Goal: Communication & Community: Answer question/provide support

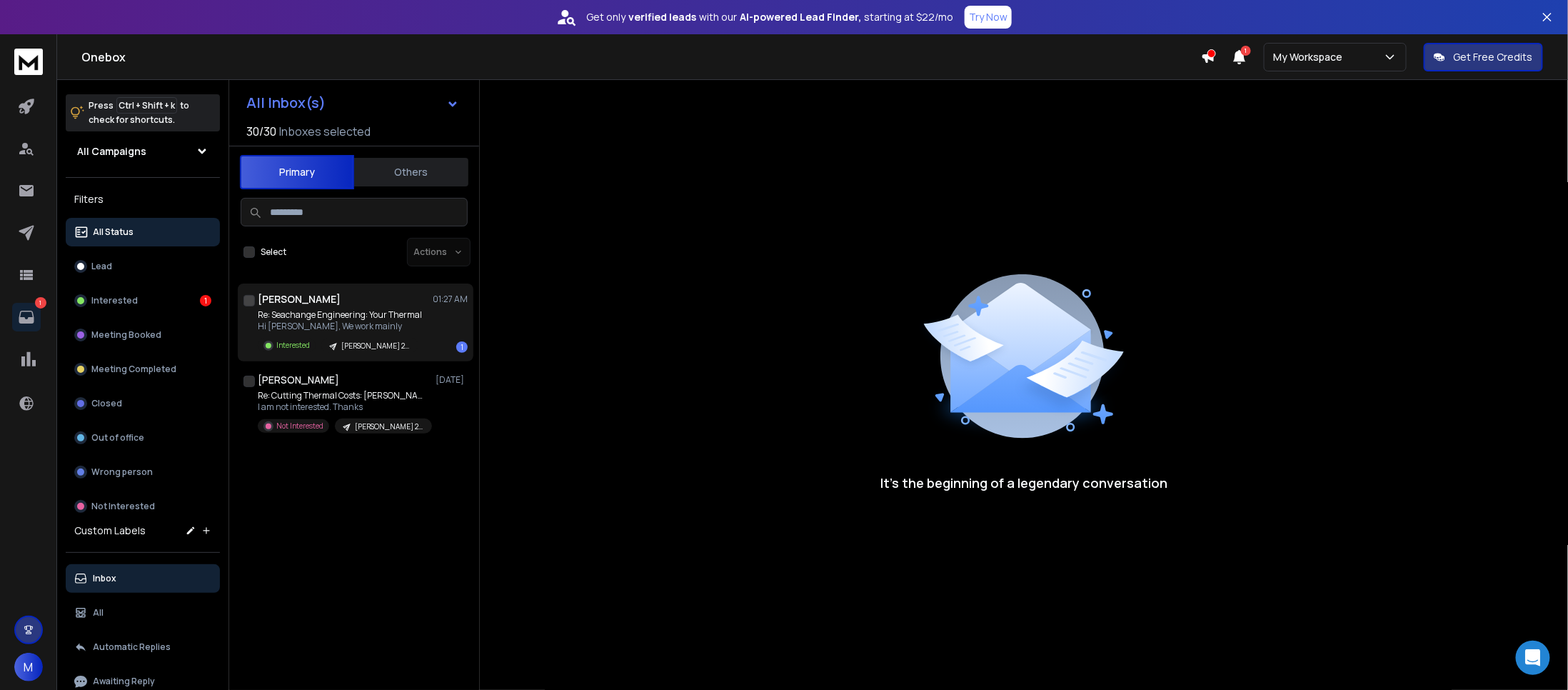
click at [384, 311] on p "Re: Seachange Engineering: Your Thermal" at bounding box center [339, 315] width 164 height 12
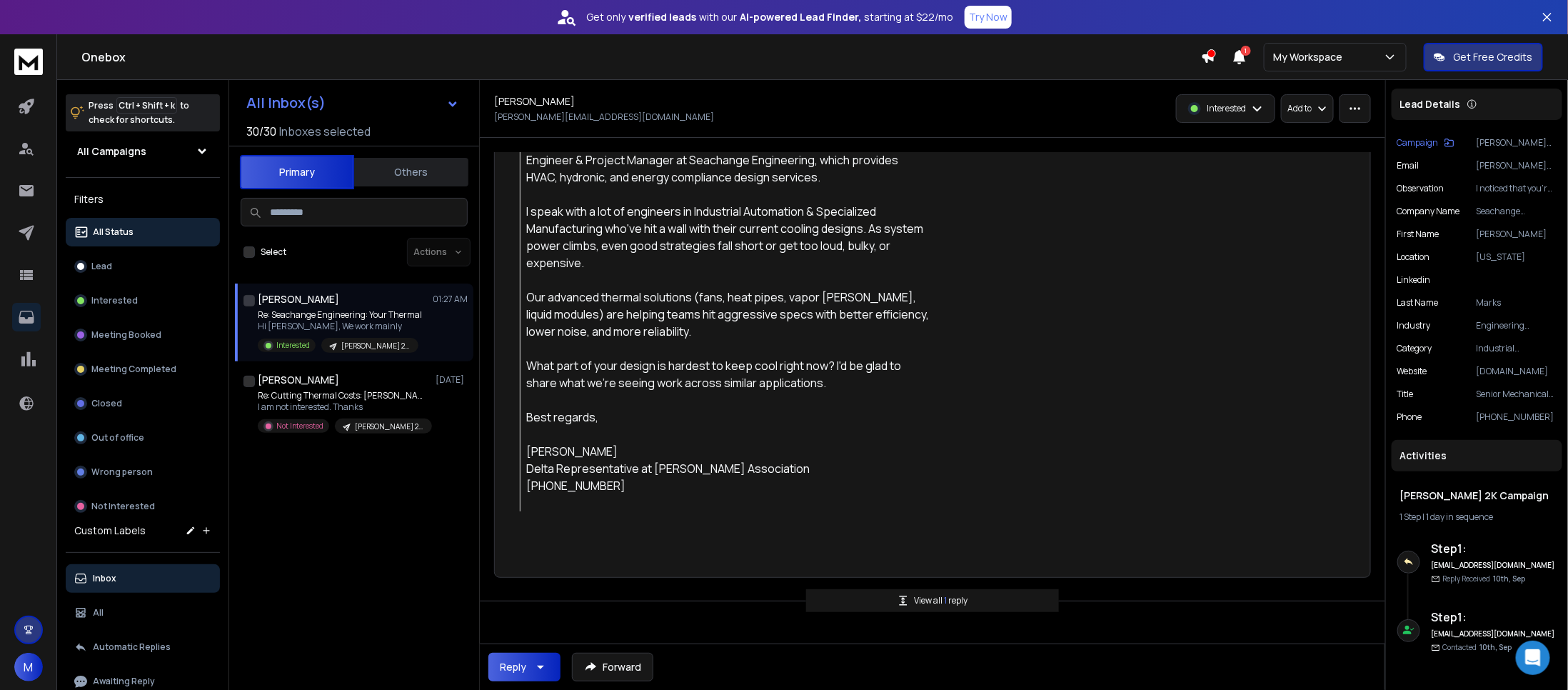
scroll to position [466, 0]
click at [950, 598] on p "View all 1 reply" at bounding box center [942, 600] width 53 height 12
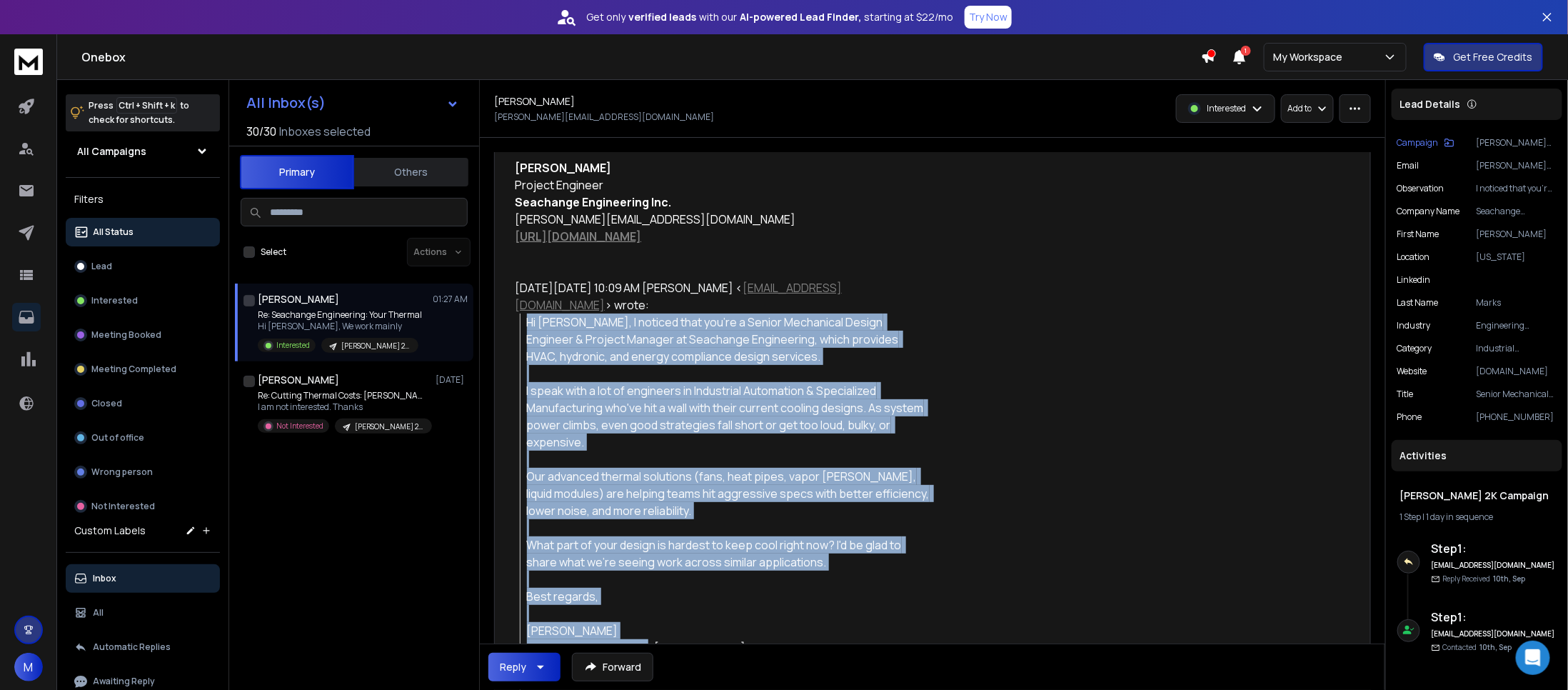
scroll to position [429, 0]
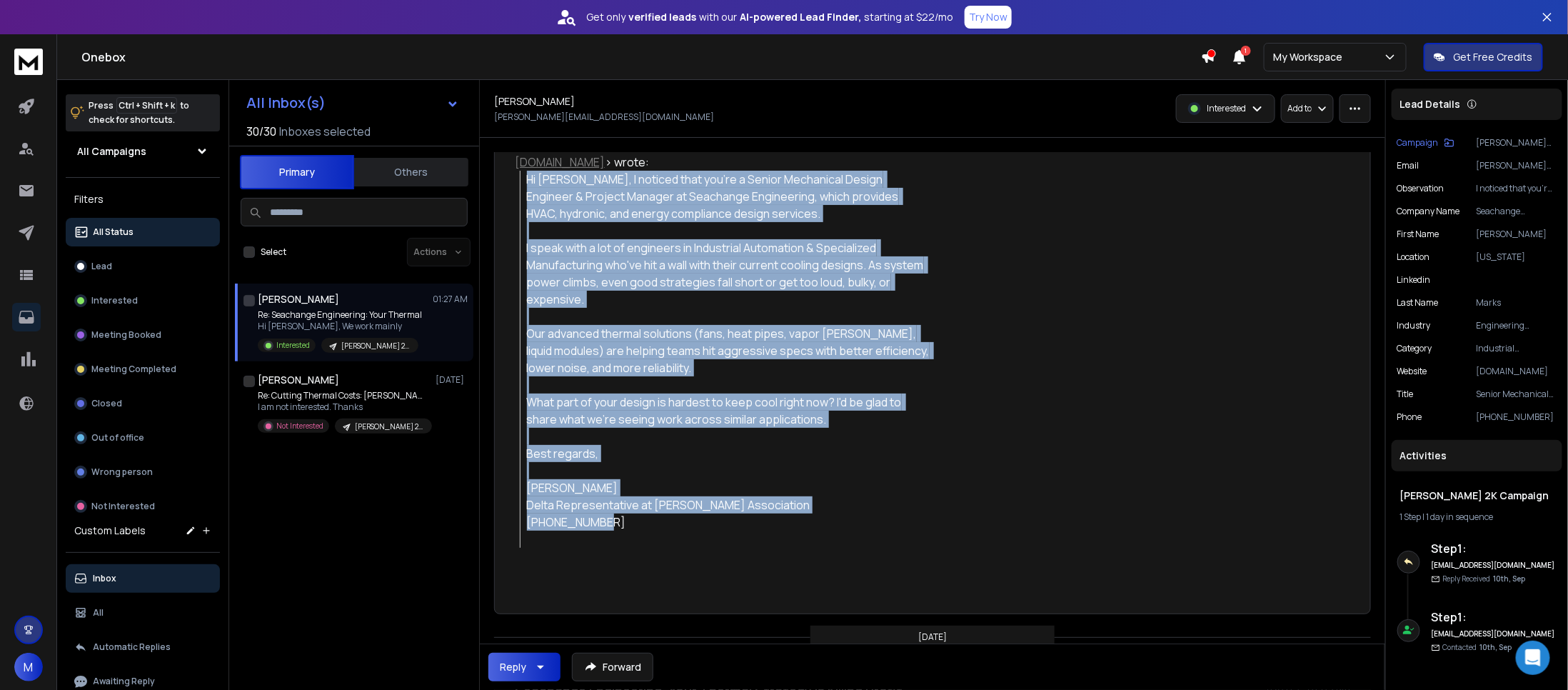
copy b "Hi Ryan, I noticed that you're a Senior Mechanical Design Engineer & Project Ma…"
drag, startPoint x: 526, startPoint y: 322, endPoint x: 739, endPoint y: 545, distance: 308.4
click at [741, 542] on blockquote "Hi Ryan, I noticed that you're a Senior Mechanical Design Engineer & Project Ma…" at bounding box center [726, 359] width 412 height 377
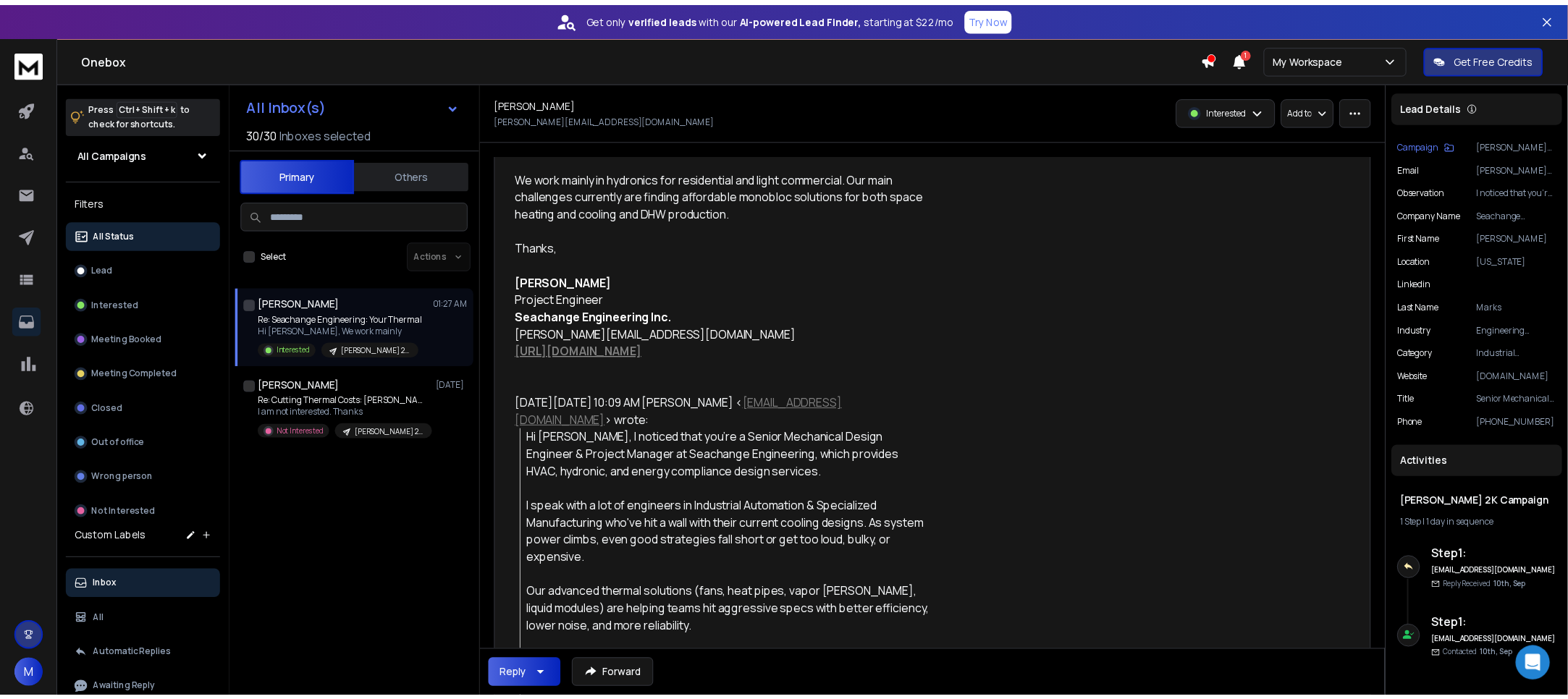
scroll to position [0, 0]
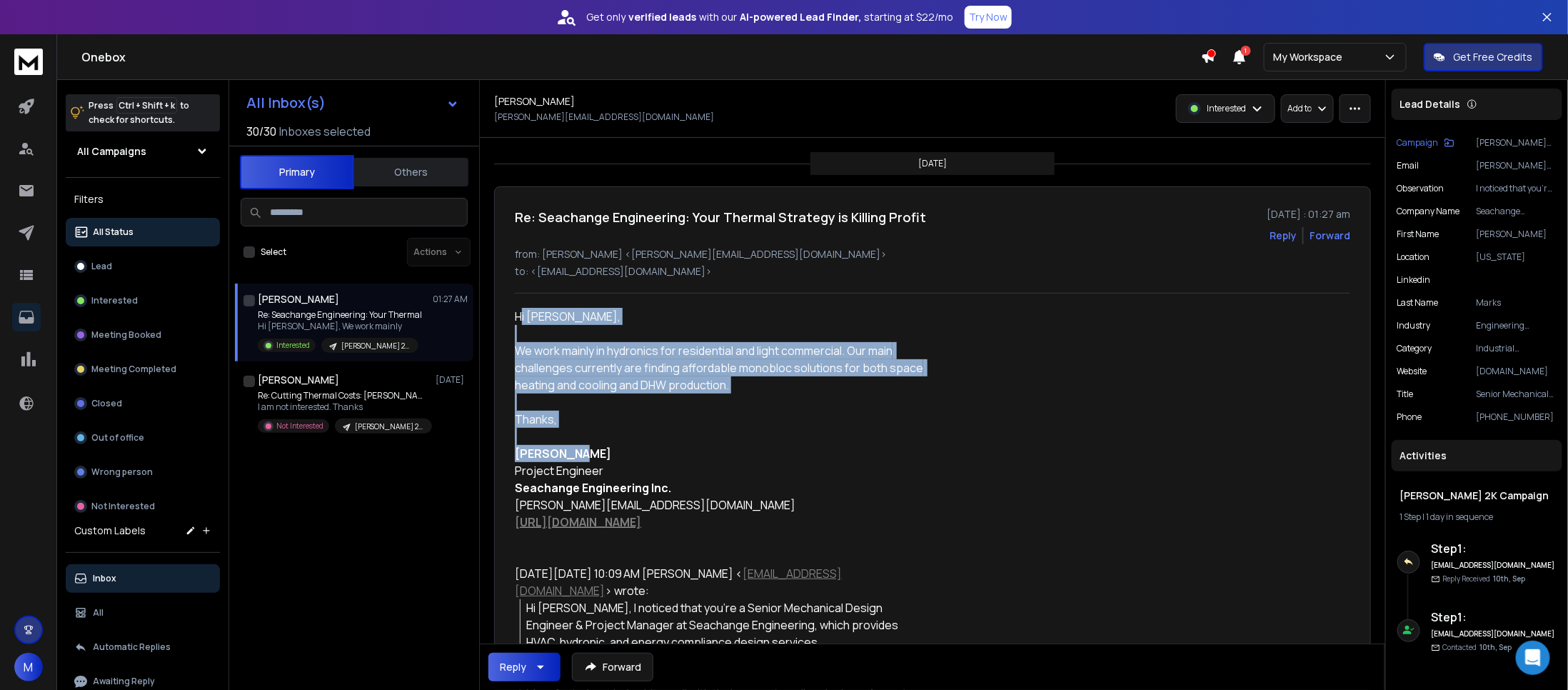
drag, startPoint x: 520, startPoint y: 319, endPoint x: 723, endPoint y: 497, distance: 270.0
click at [690, 457] on div "Hi Mark, We work mainly in hydronics for residential and light commercial. Our …" at bounding box center [723, 427] width 417 height 240
drag, startPoint x: 608, startPoint y: 472, endPoint x: 487, endPoint y: 316, distance: 197.4
click at [487, 316] on div "Today Re: Seachange Engineering: Your Thermal Strategy is Killing Profit 10 Sep…" at bounding box center [933, 598] width 905 height 891
copy div "Hi Mark, We work mainly in hydronics for residential and light commercial. Our …"
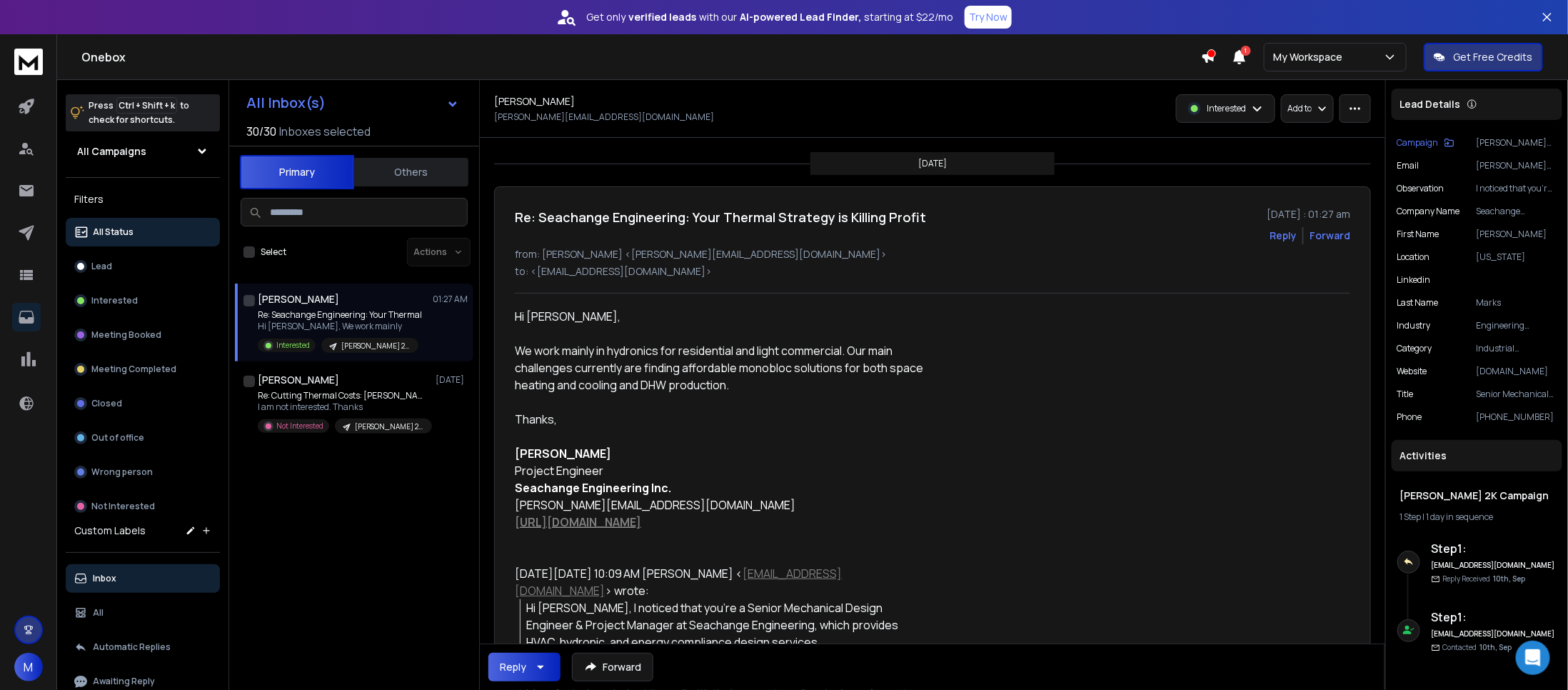
click at [933, 291] on div "Re: Seachange Engineering: Your Thermal Strategy is Killing Profit 10 September…" at bounding box center [933, 614] width 836 height 816
click at [32, 362] on icon at bounding box center [29, 359] width 14 height 14
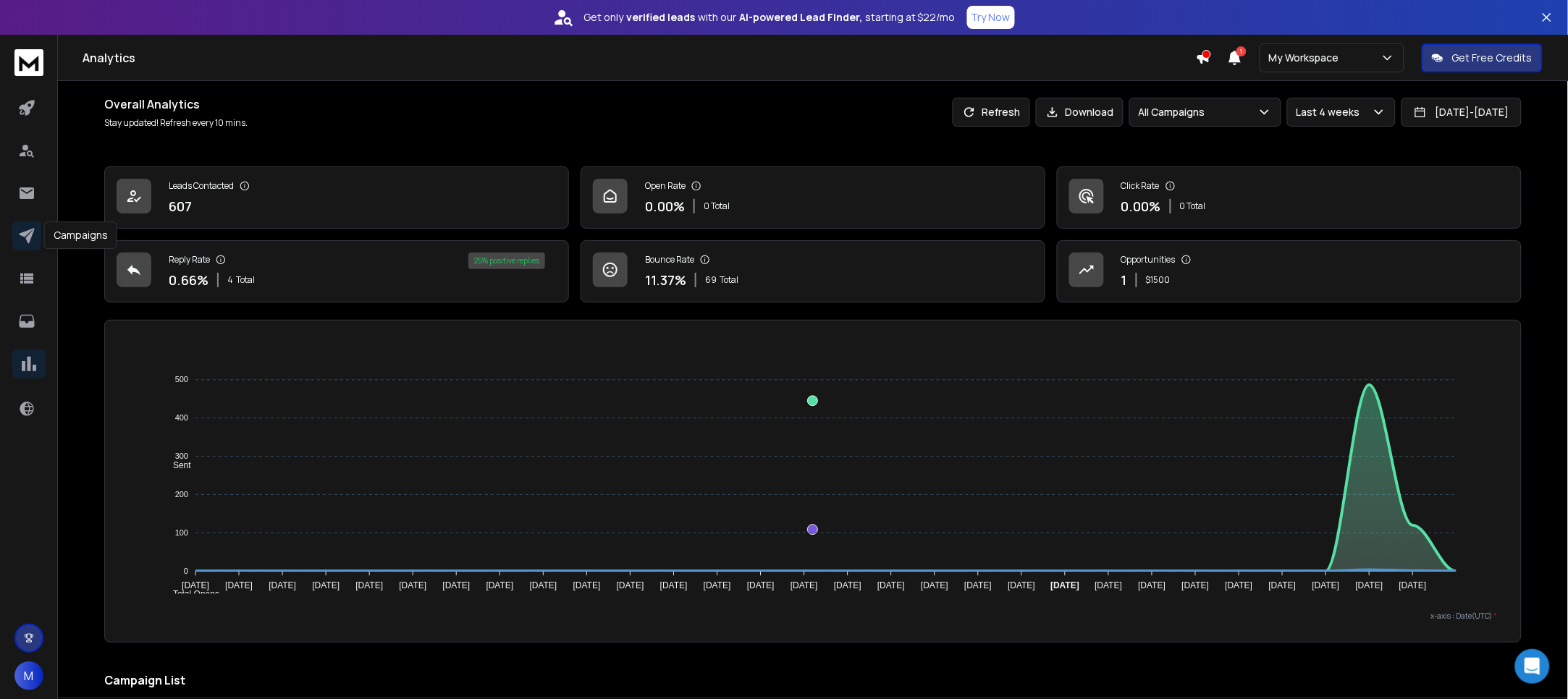
click at [13, 224] on link at bounding box center [27, 236] width 29 height 29
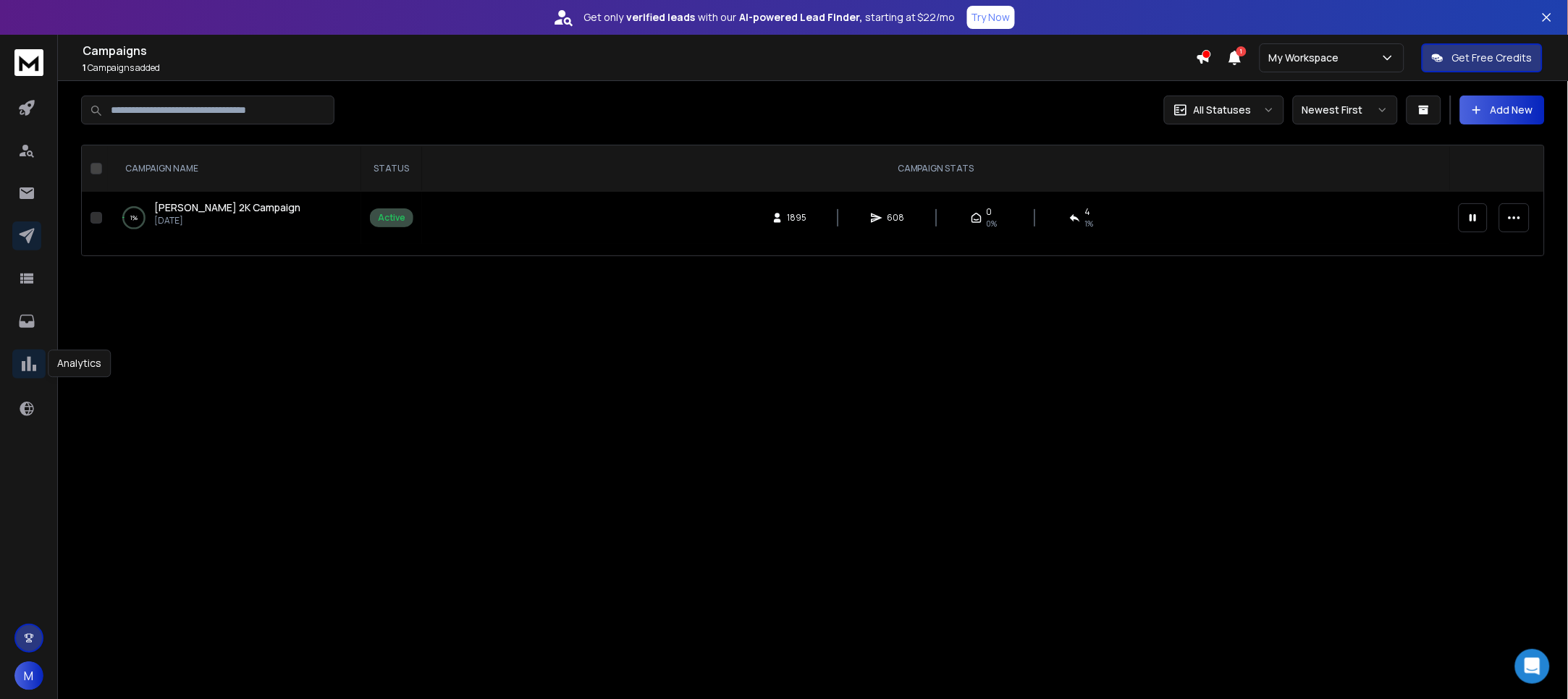
click at [27, 374] on link at bounding box center [29, 364] width 33 height 33
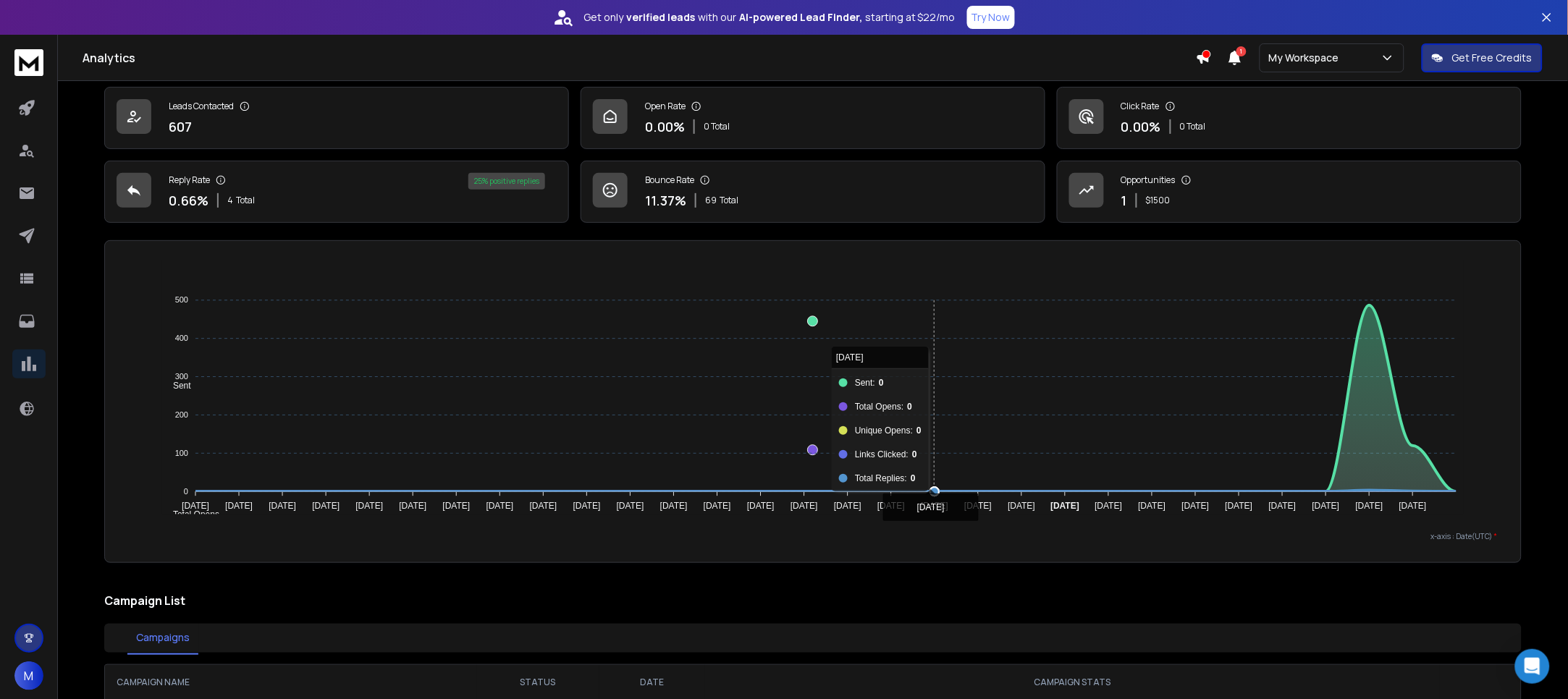
scroll to position [154, 0]
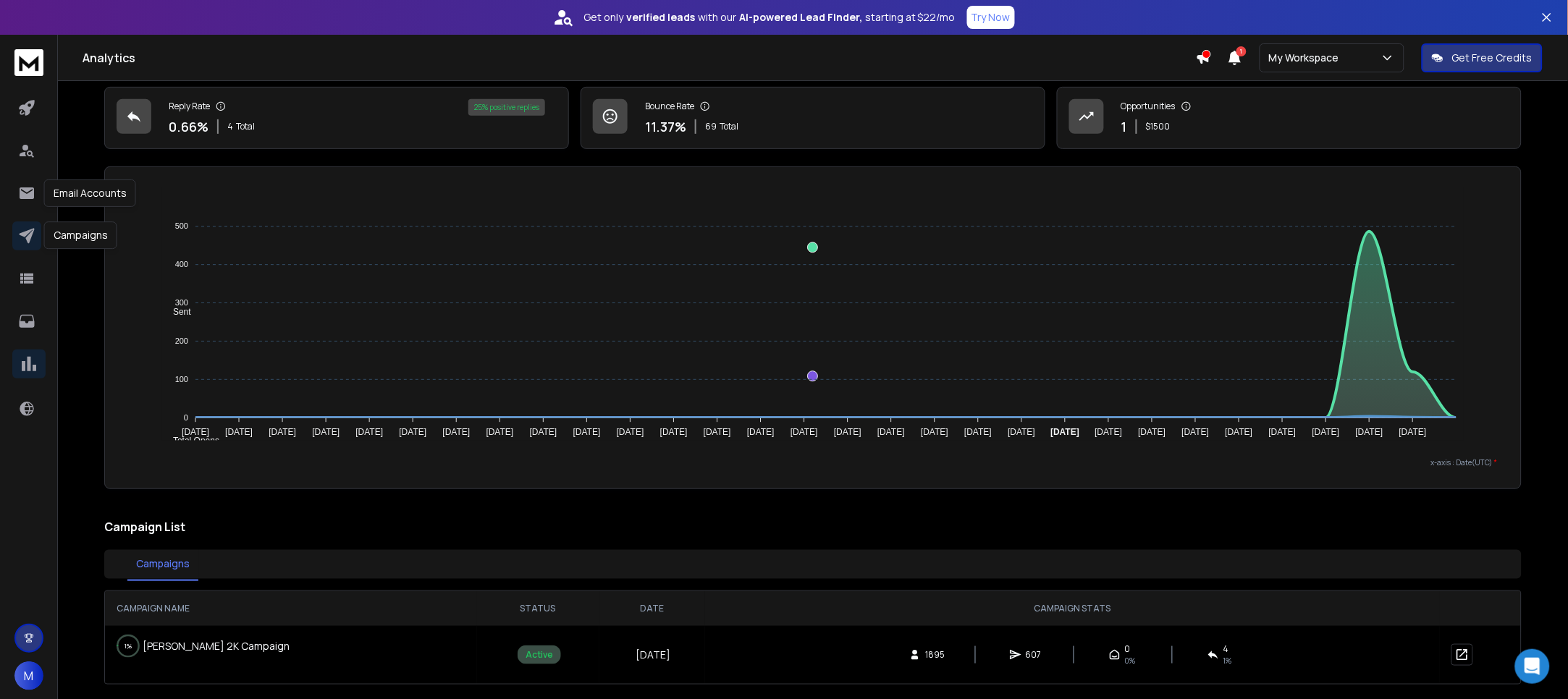
click at [27, 225] on link at bounding box center [27, 236] width 29 height 29
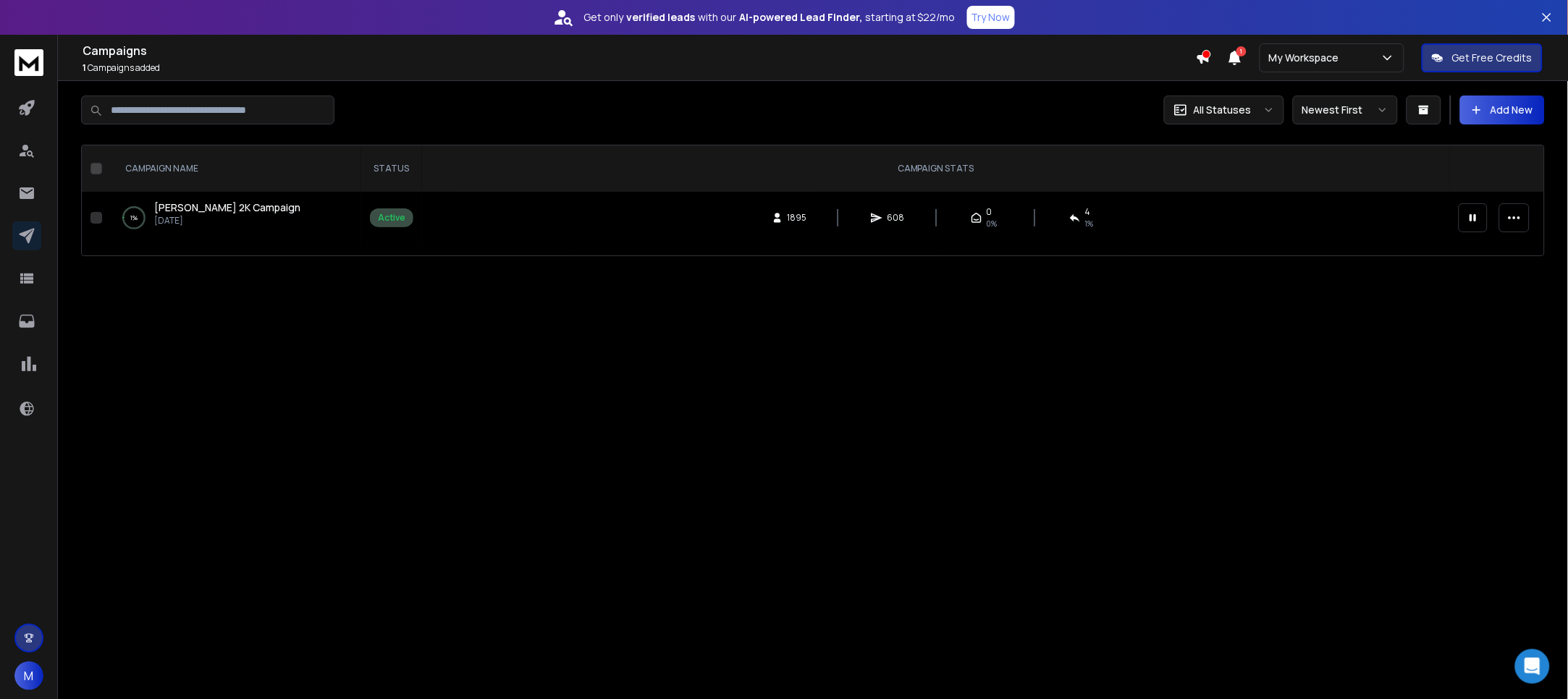
click at [32, 177] on div at bounding box center [29, 260] width 33 height 335
click at [26, 195] on icon at bounding box center [27, 193] width 14 height 12
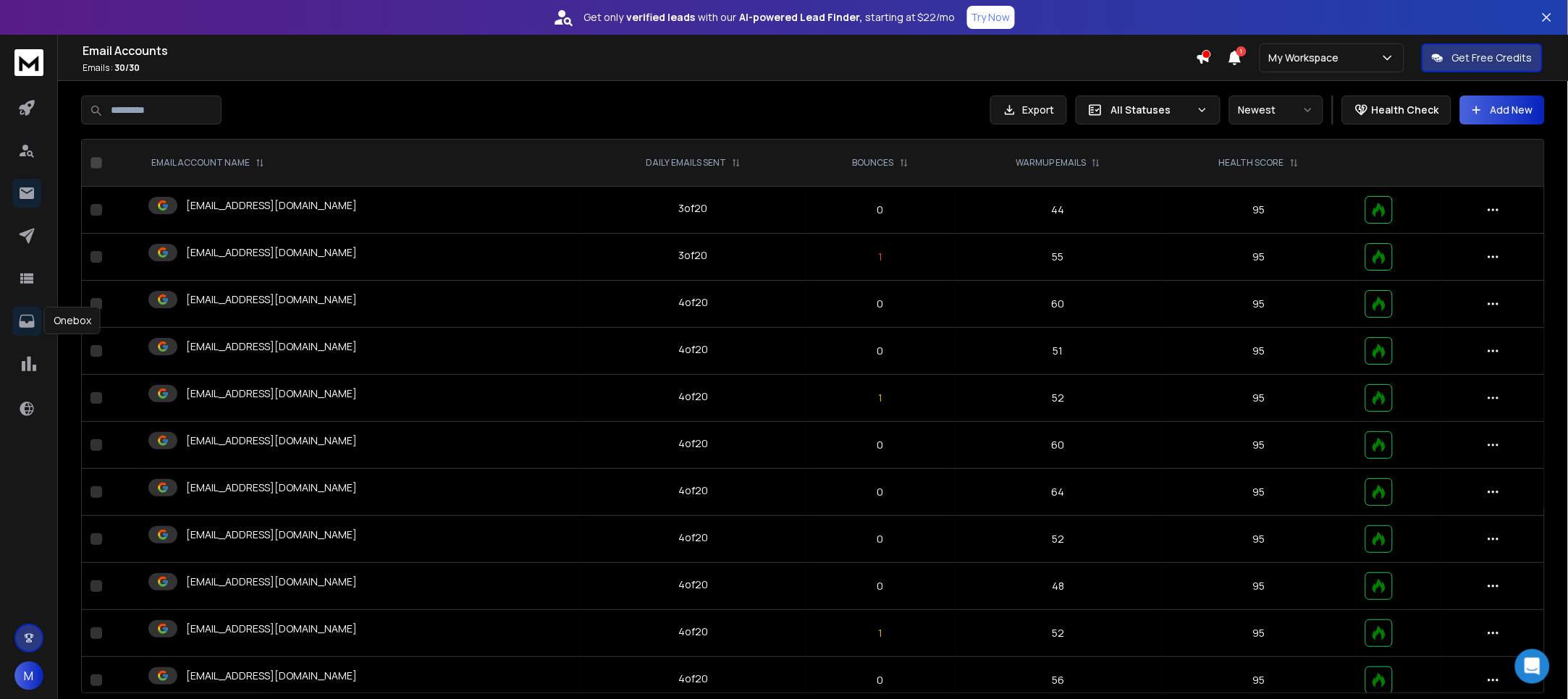
click at [13, 315] on link at bounding box center [27, 322] width 29 height 29
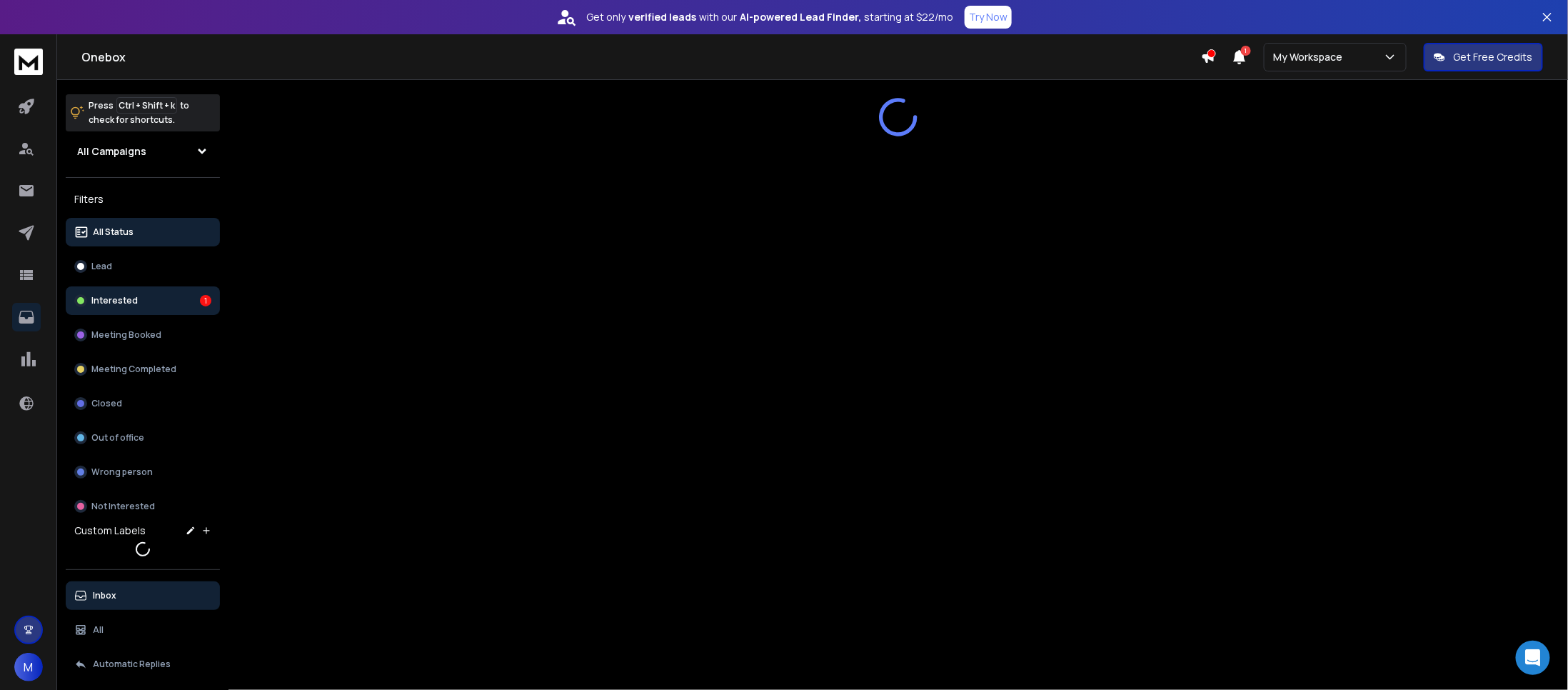
click at [111, 290] on button "Interested 1" at bounding box center [143, 300] width 154 height 29
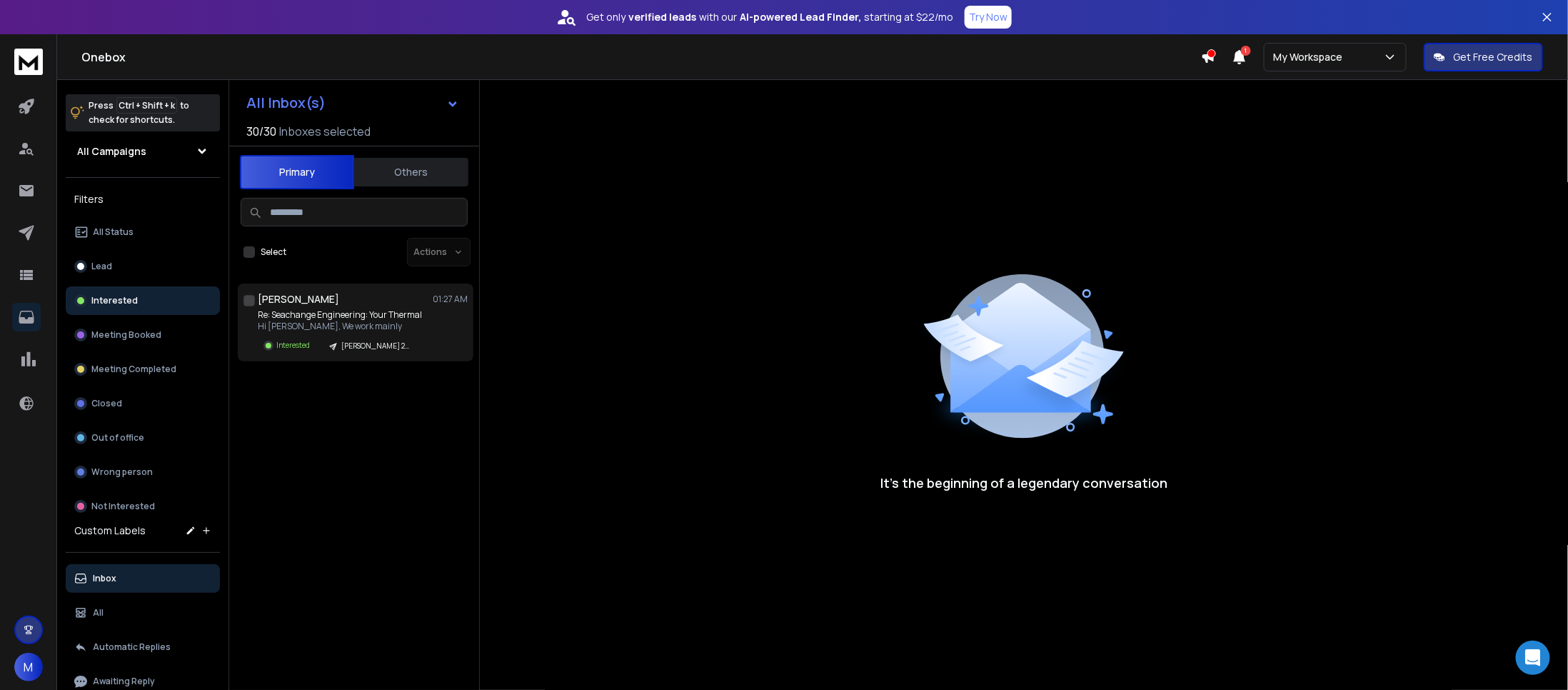
click at [344, 308] on div "Ryan Marks 01:27 AM Re: Seachange Engineering: Your Thermal Hi Mark, We work ma…" at bounding box center [363, 323] width 210 height 61
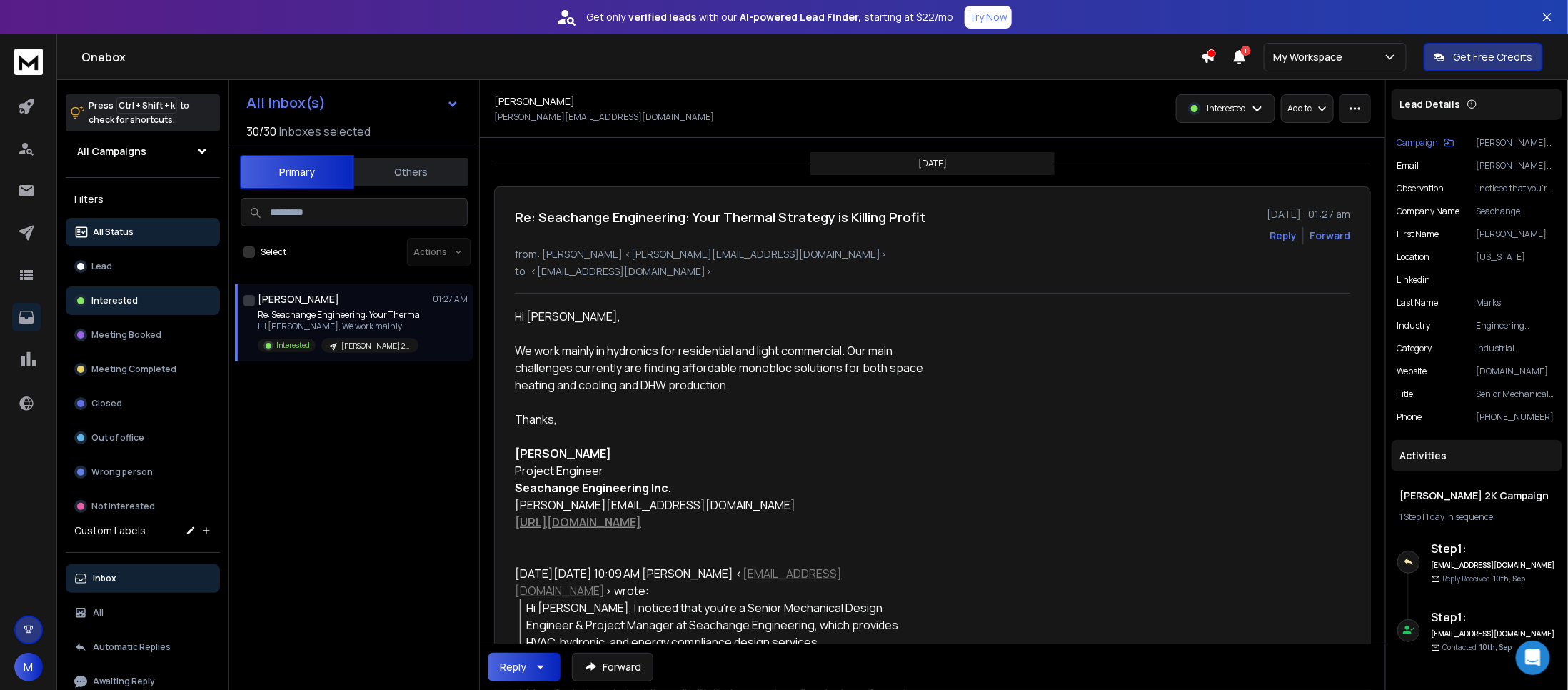
click at [117, 232] on p "All Status" at bounding box center [113, 232] width 41 height 12
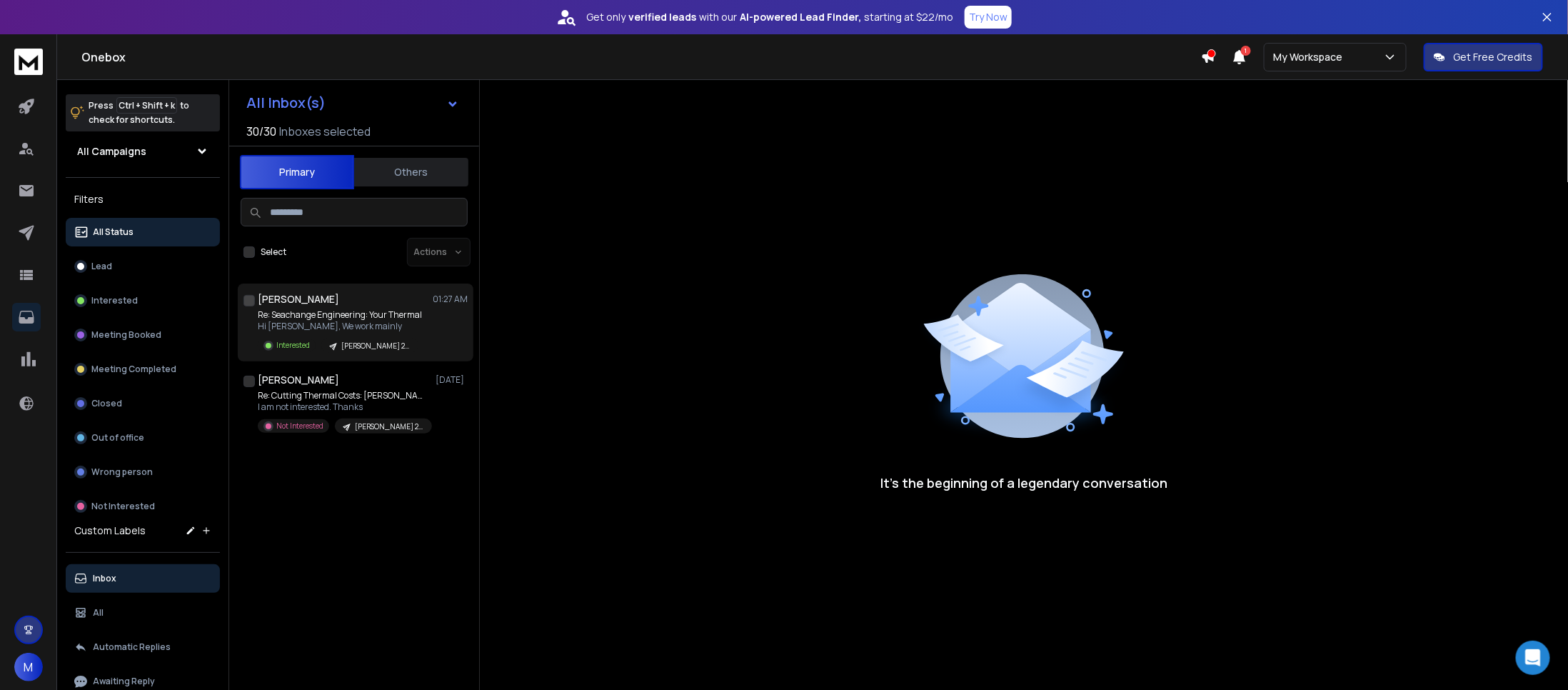
click at [384, 327] on p "Hi Mark, We work mainly" at bounding box center [339, 326] width 164 height 12
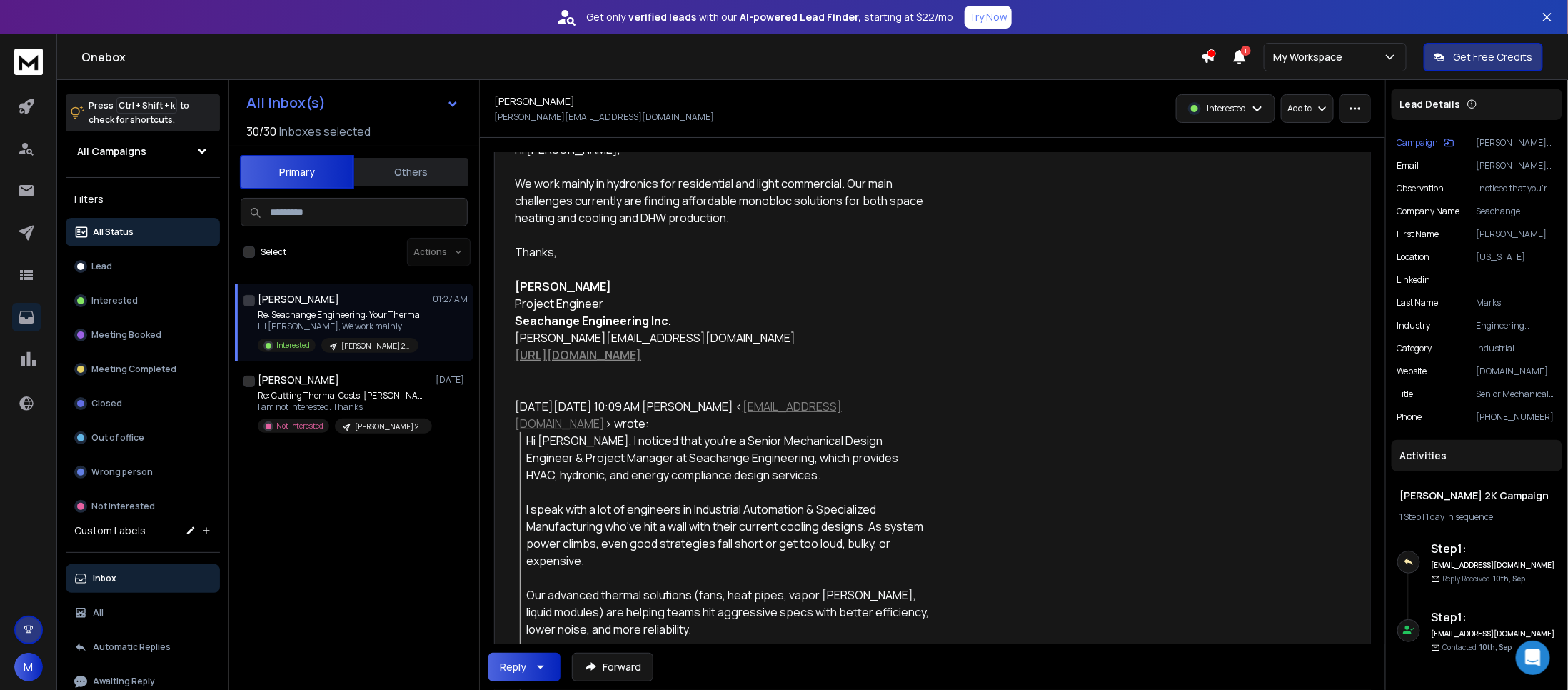
scroll to position [286, 0]
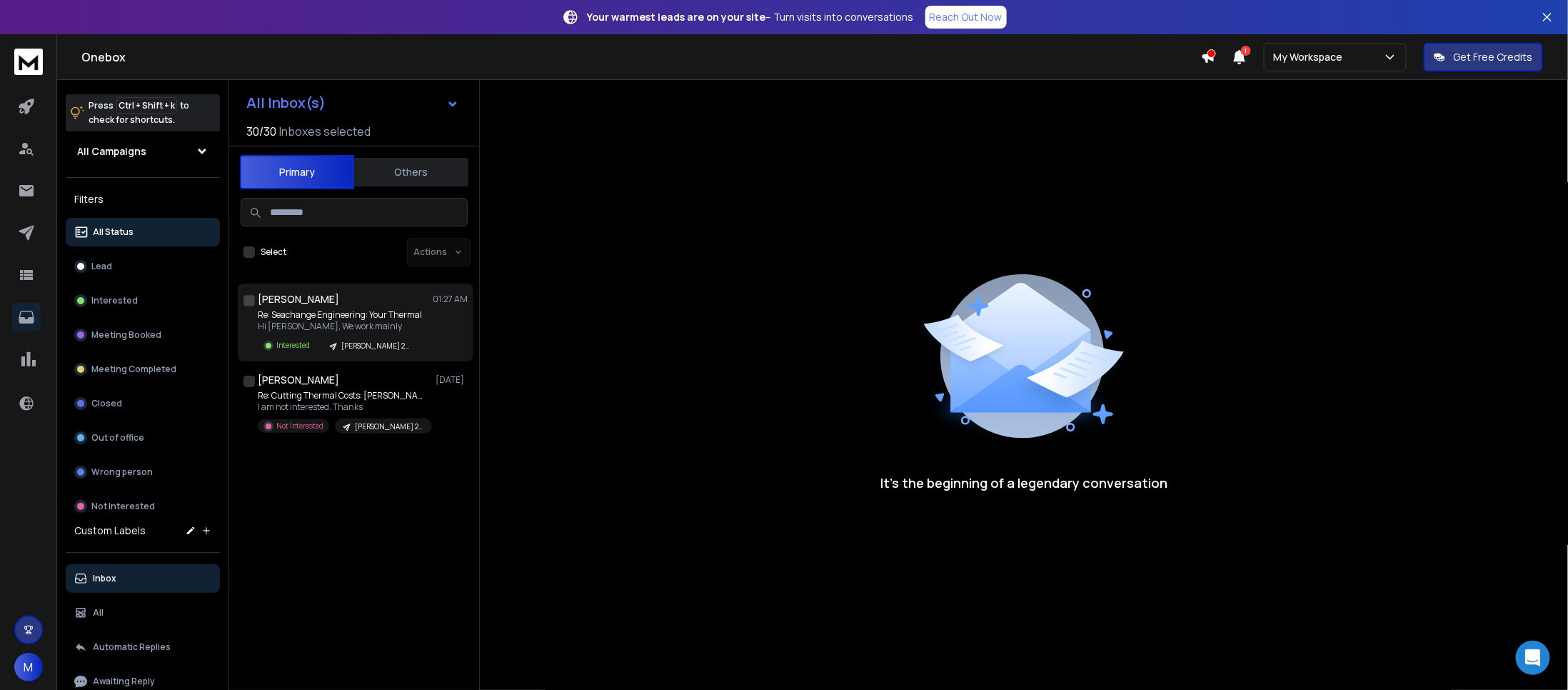
click at [434, 316] on div "Re: Seachange Engineering: Your Thermal Hi Mark, We work mainly Interested Mark…" at bounding box center [363, 331] width 210 height 44
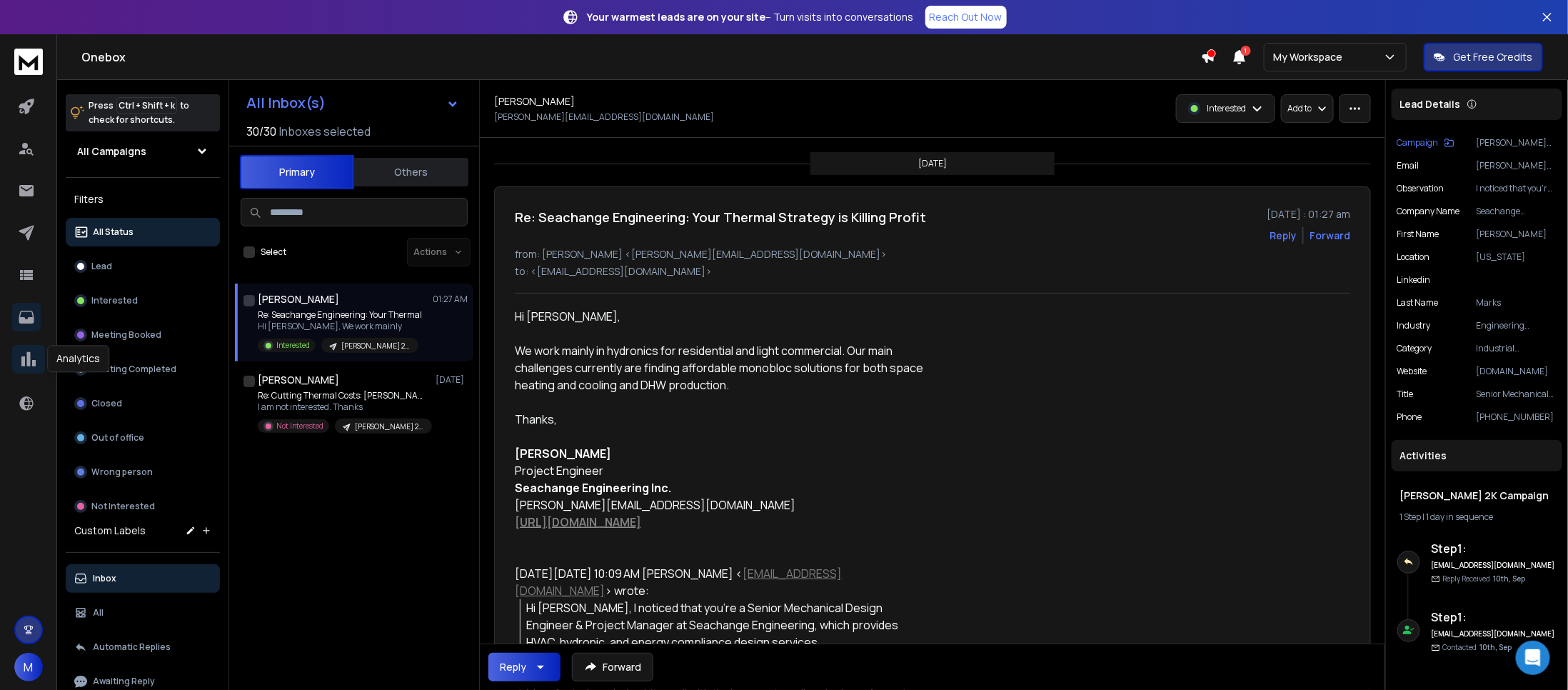
click at [25, 369] on link at bounding box center [29, 359] width 33 height 33
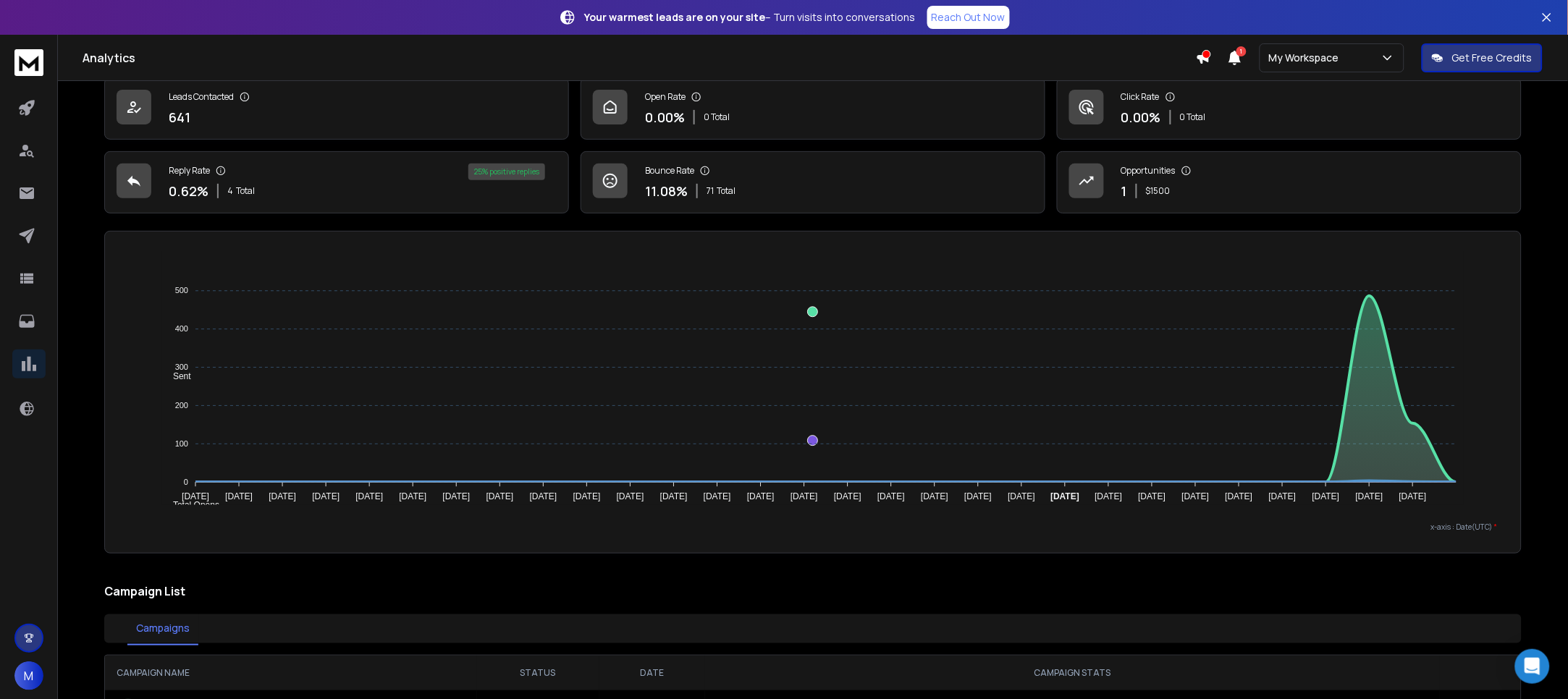
scroll to position [154, 0]
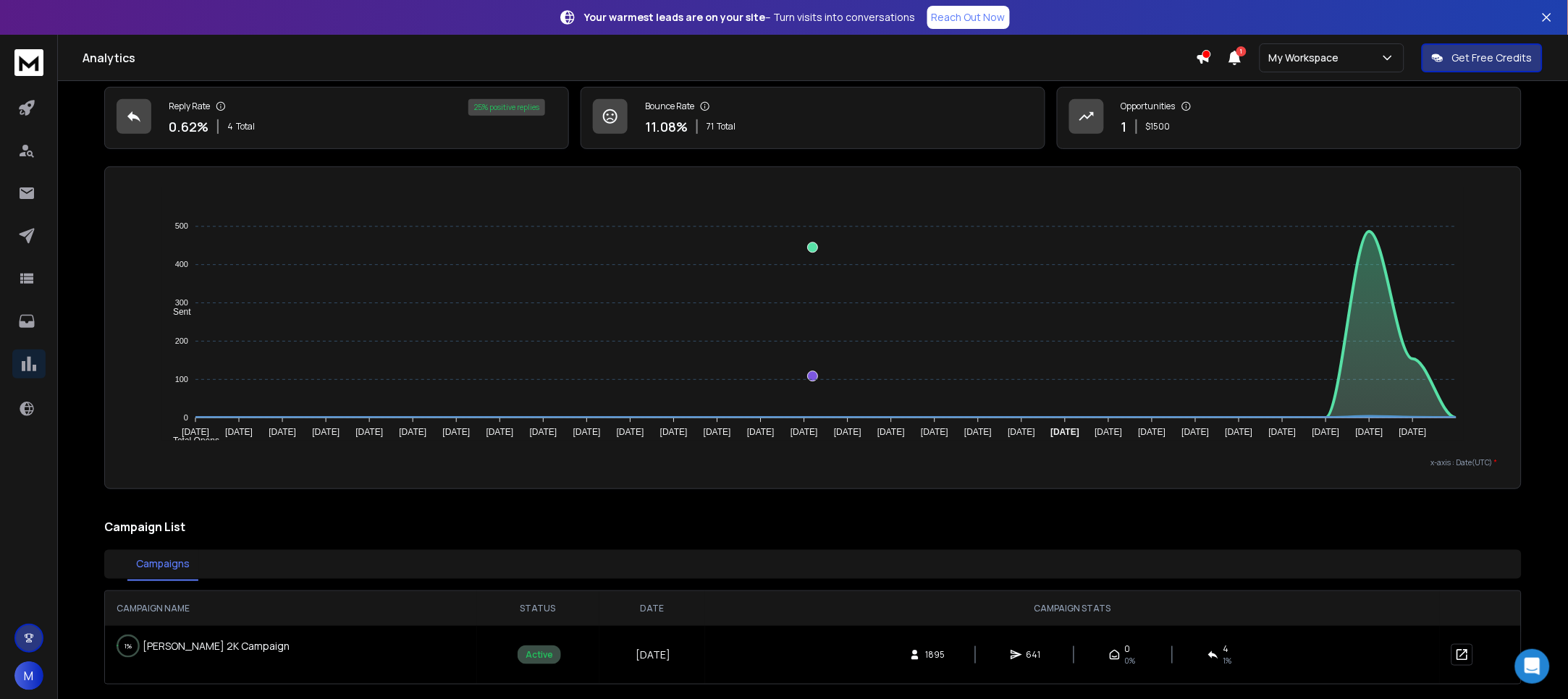
click at [1458, 664] on link at bounding box center [1462, 655] width 22 height 22
click at [23, 365] on icon at bounding box center [29, 364] width 14 height 14
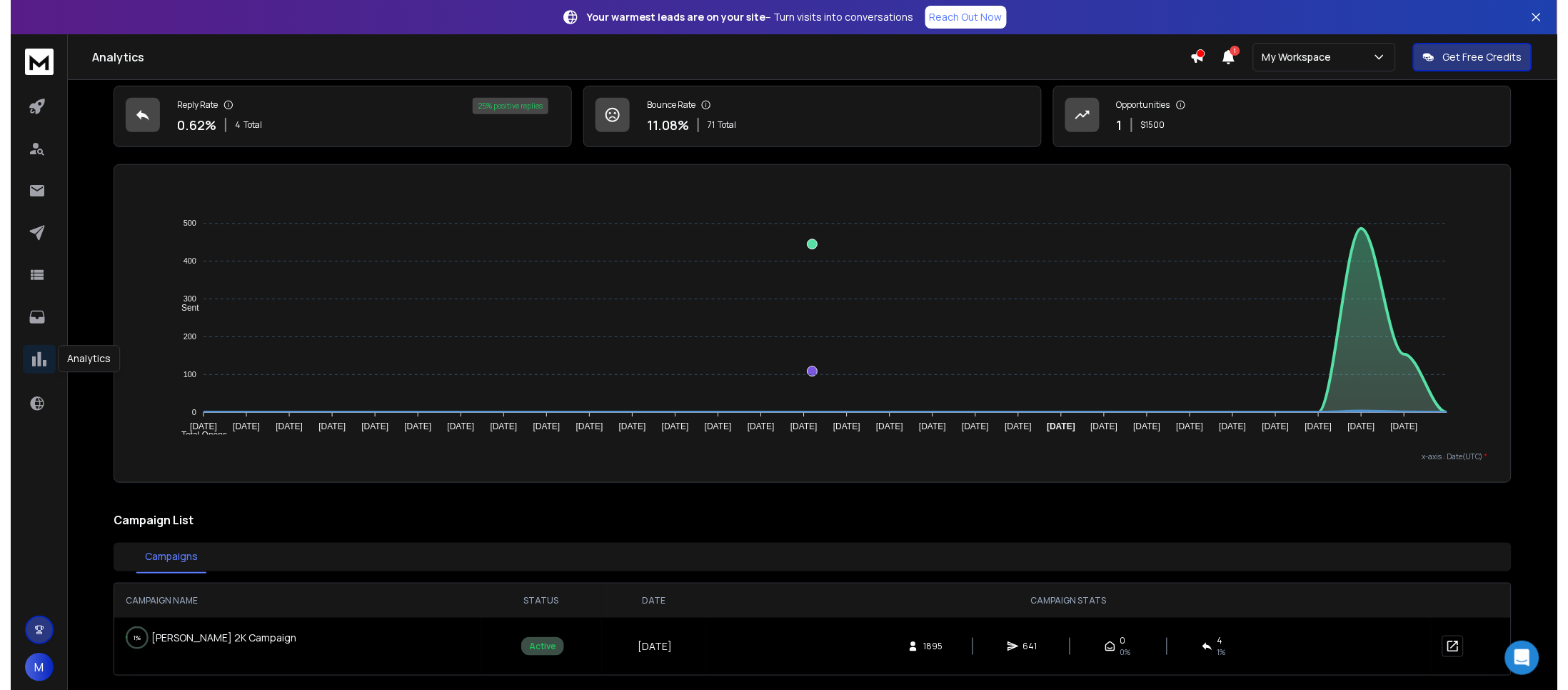
scroll to position [0, 0]
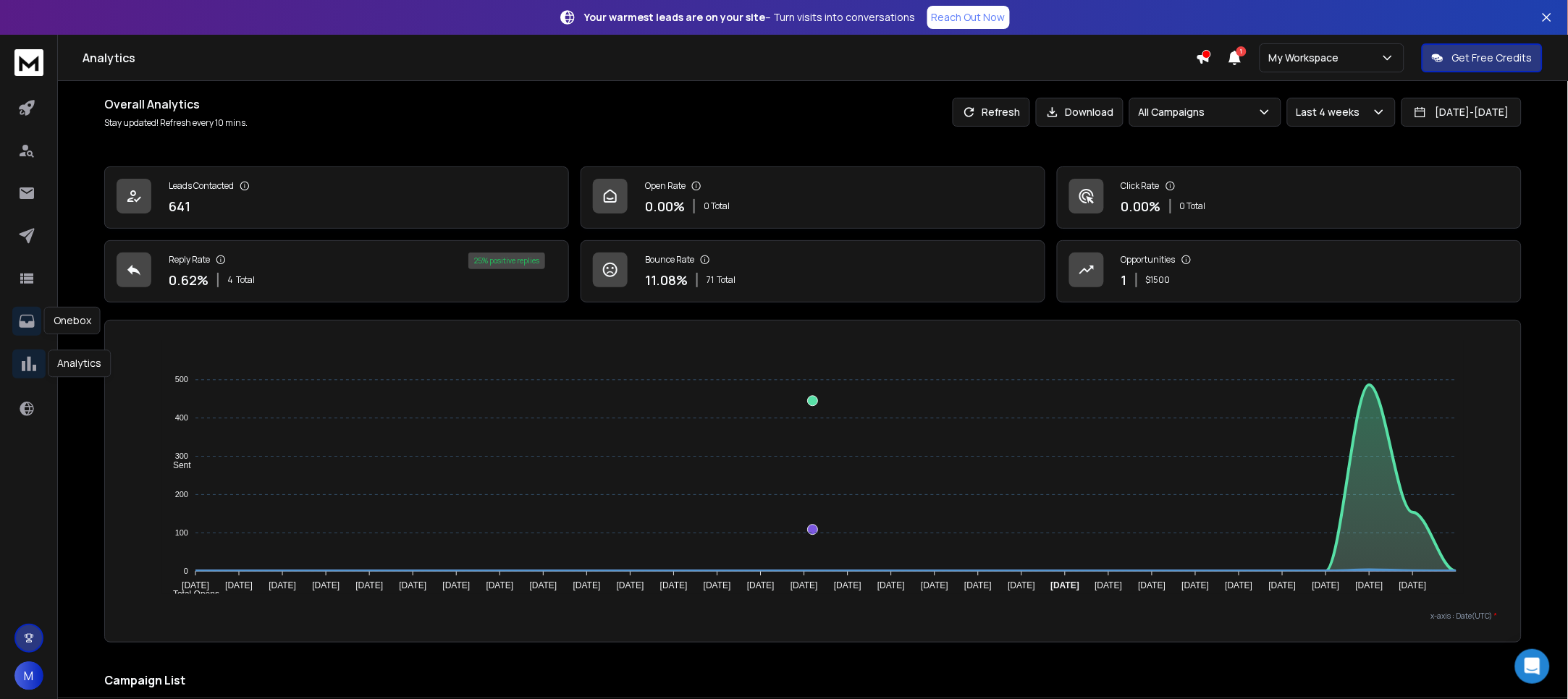
click at [36, 323] on link at bounding box center [27, 322] width 29 height 29
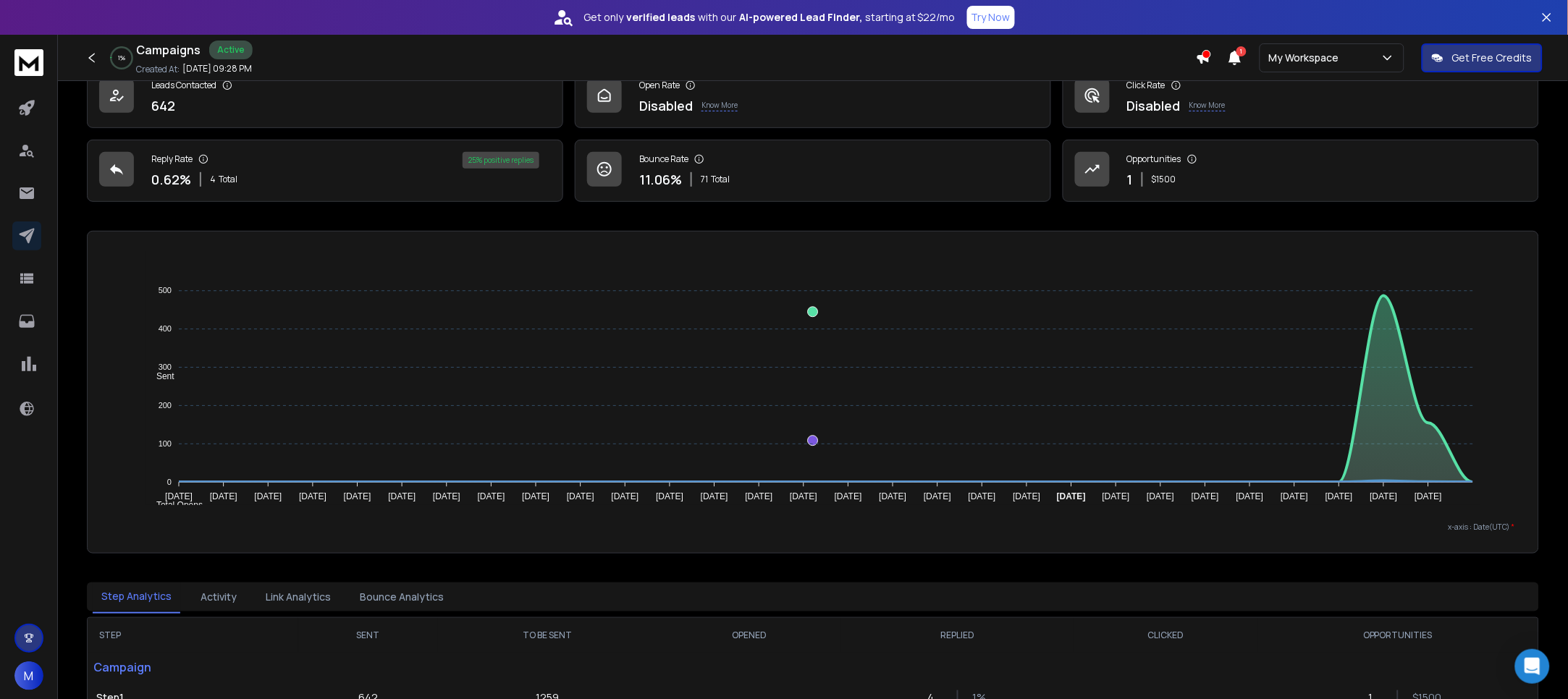
scroll to position [124, 0]
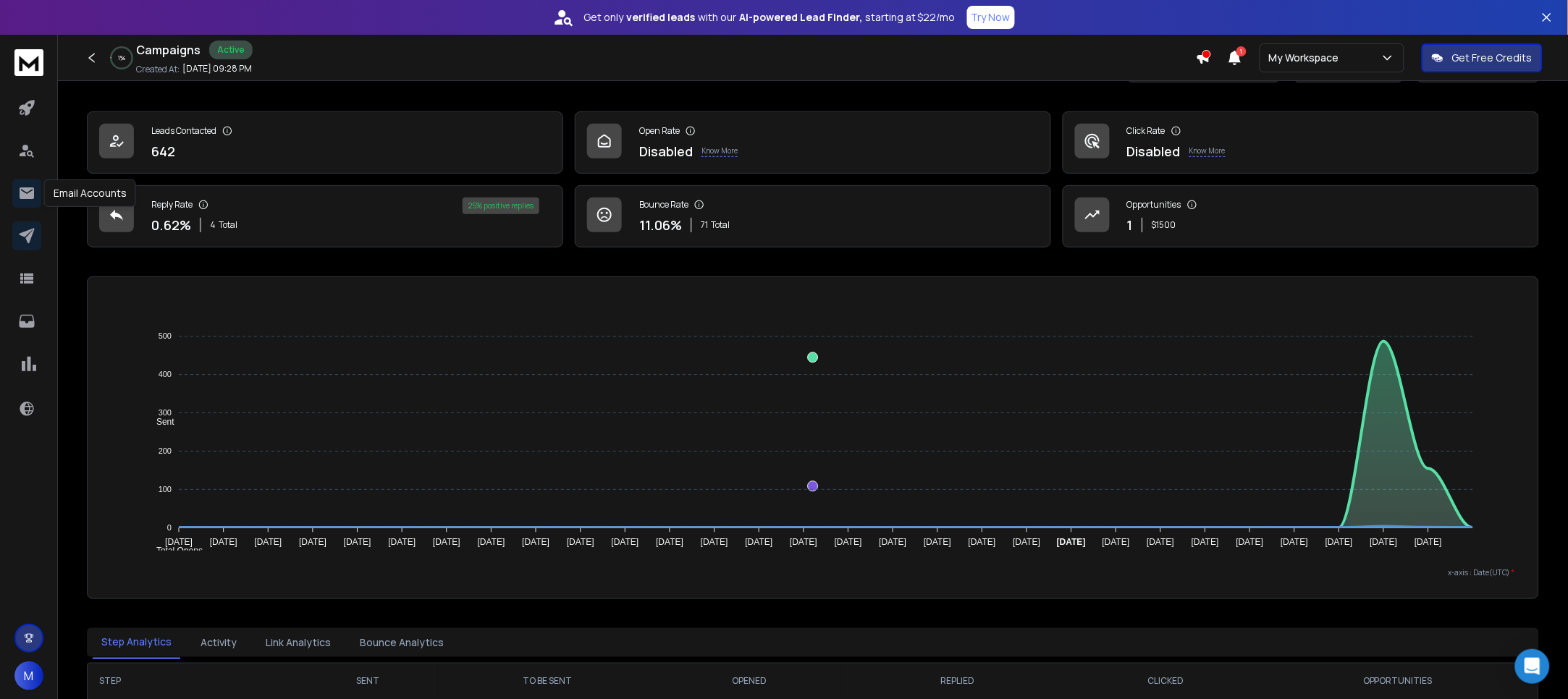
click at [33, 184] on icon at bounding box center [26, 192] width 17 height 17
